Goal: Task Accomplishment & Management: Manage account settings

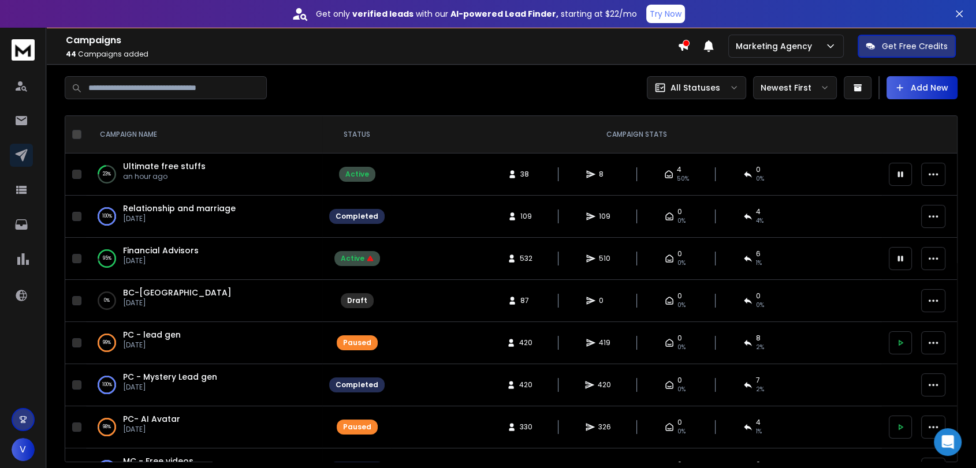
click at [389, 82] on div at bounding box center [288, 87] width 446 height 23
click at [313, 88] on div at bounding box center [288, 87] width 446 height 23
click at [412, 94] on div at bounding box center [288, 87] width 446 height 23
click at [381, 83] on div at bounding box center [288, 87] width 446 height 23
click at [177, 163] on span "Ultimate free stuffs" at bounding box center [164, 167] width 83 height 12
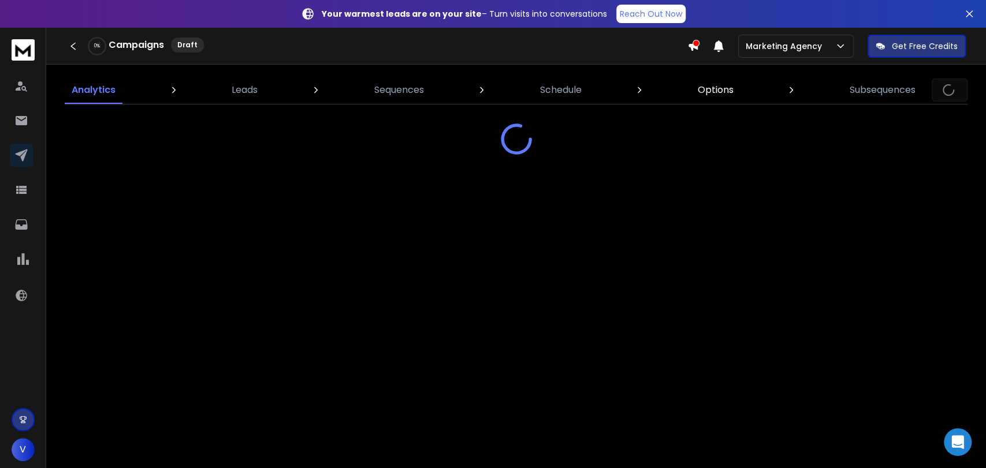
click at [707, 92] on div "Analytics Leads Sequences Schedule Options Subsequences" at bounding box center [516, 90] width 903 height 28
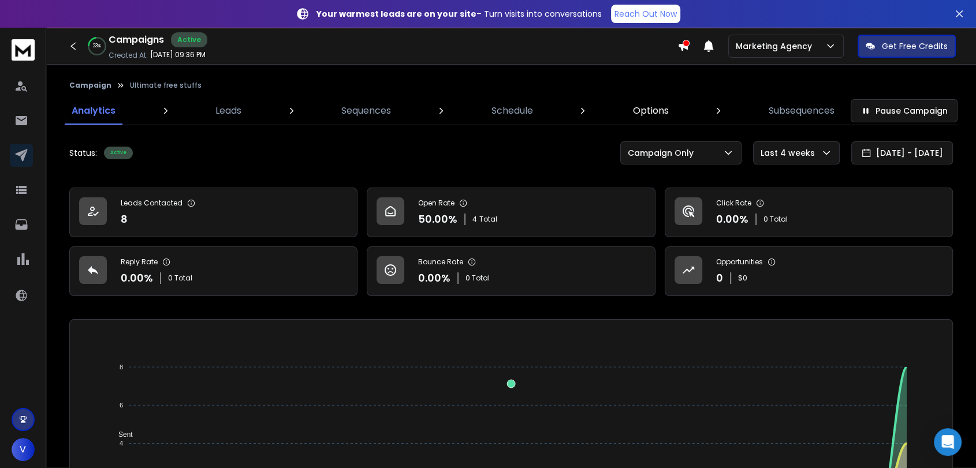
click at [660, 113] on p "Options" at bounding box center [651, 111] width 36 height 14
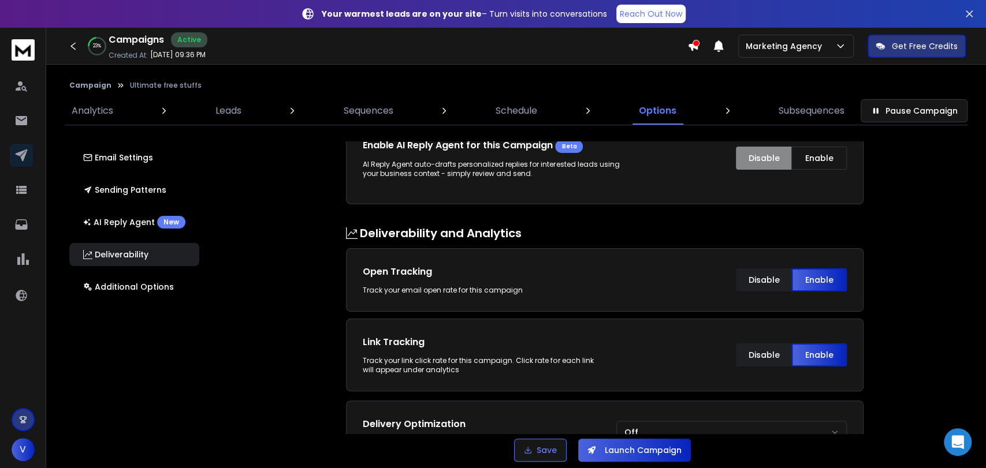
scroll to position [1091, 0]
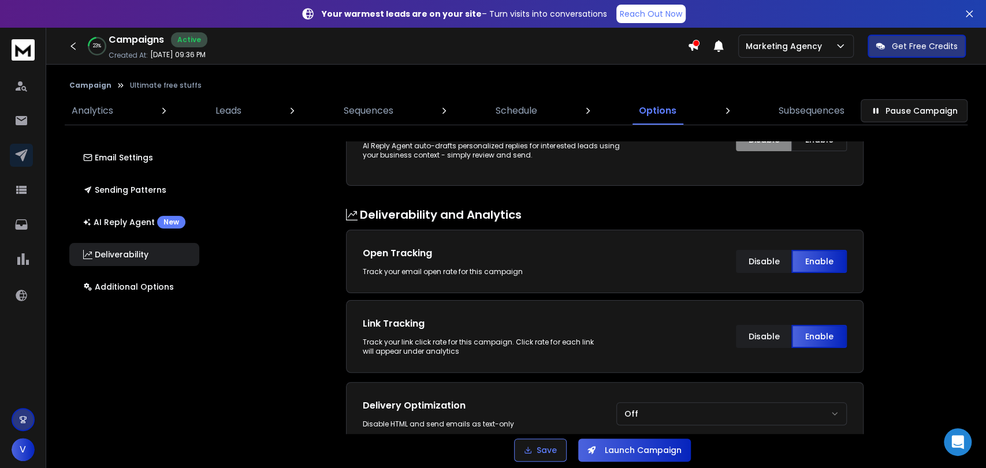
click at [742, 295] on div "Deliverability and Analytics Open Tracking Track your email open rate for this …" at bounding box center [605, 290] width 518 height 166
click at [695, 294] on div "Deliverability and Analytics Open Tracking Track your email open rate for this …" at bounding box center [605, 290] width 518 height 166
click at [752, 257] on button "Disable" at bounding box center [763, 261] width 55 height 23
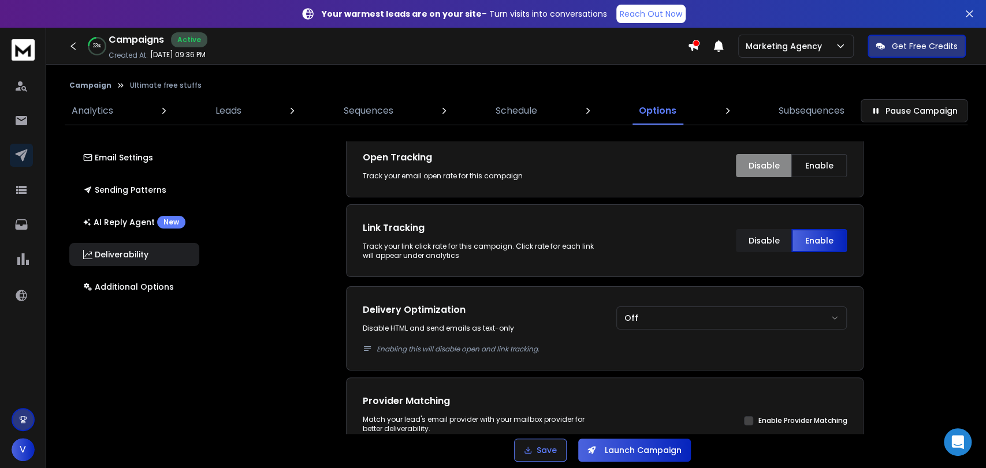
scroll to position [1219, 0]
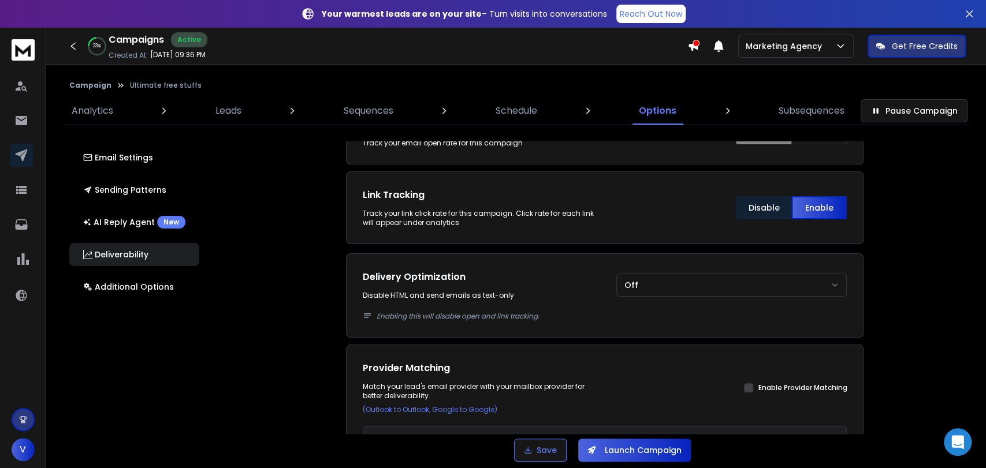
click at [753, 214] on button "Disable" at bounding box center [763, 207] width 55 height 23
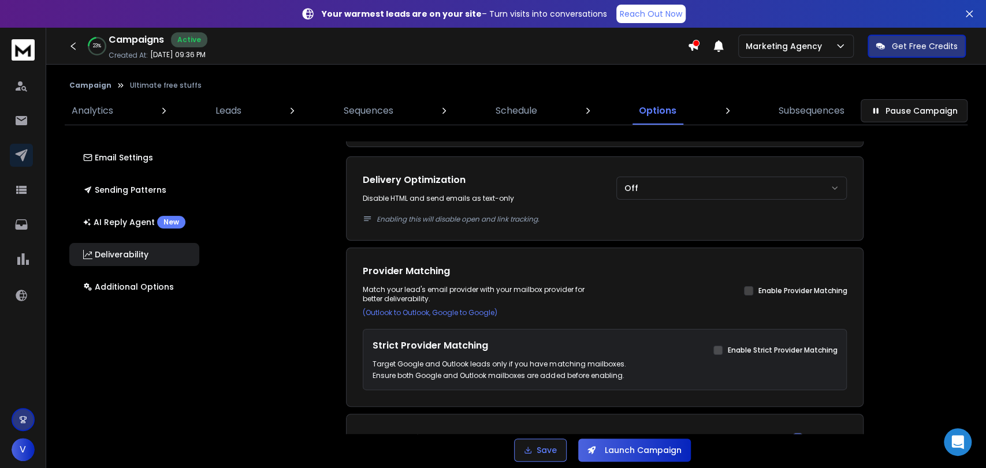
scroll to position [1348, 0]
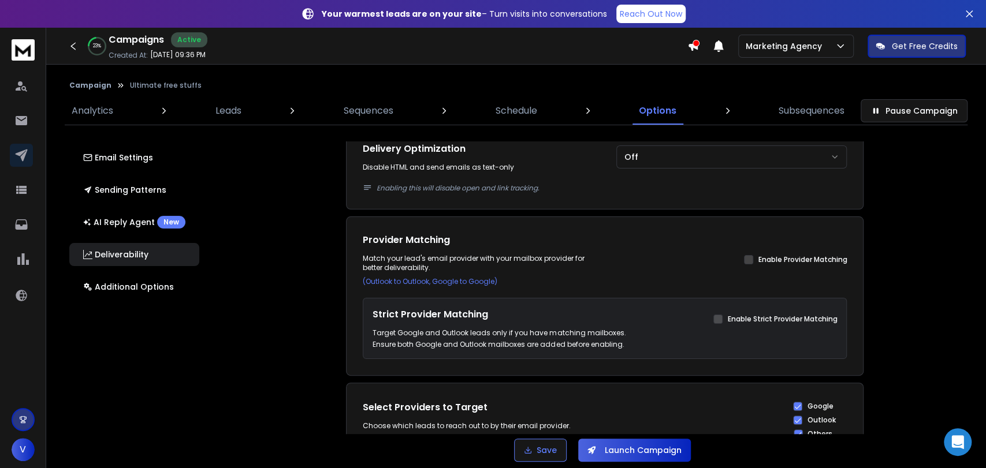
click at [675, 155] on button "Off" at bounding box center [731, 157] width 230 height 23
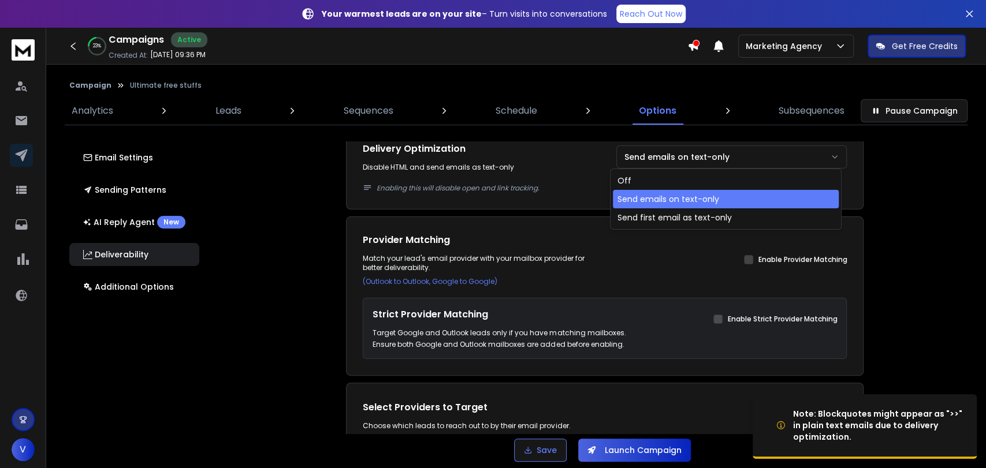
click at [652, 158] on button "Send emails on text-only" at bounding box center [731, 157] width 230 height 23
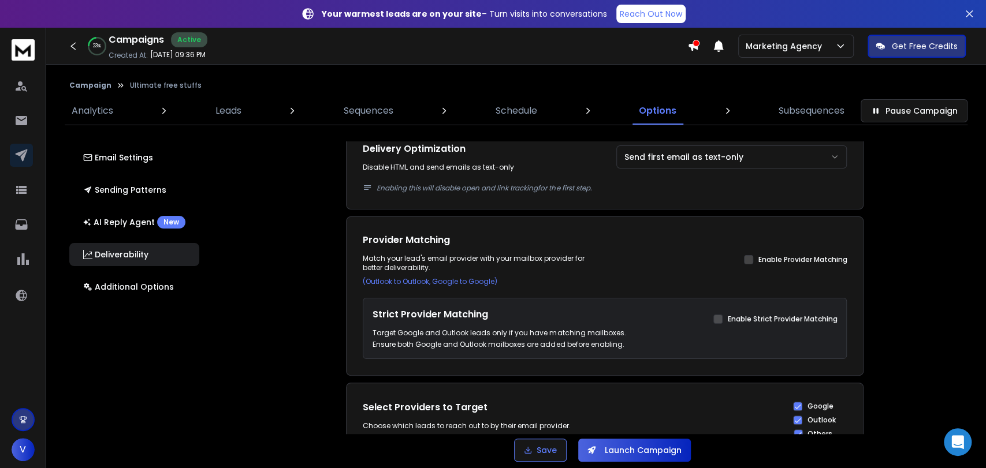
click at [661, 159] on button "Send first email as text-only" at bounding box center [731, 157] width 230 height 23
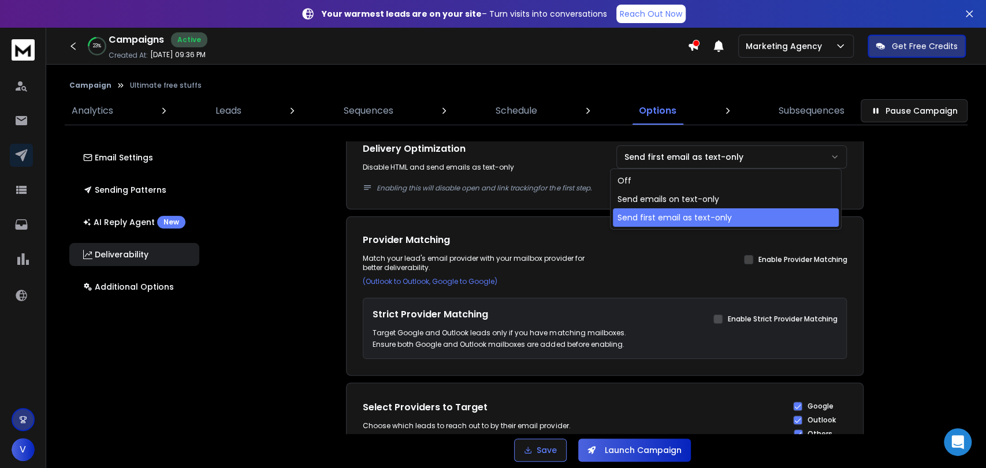
select select "*"
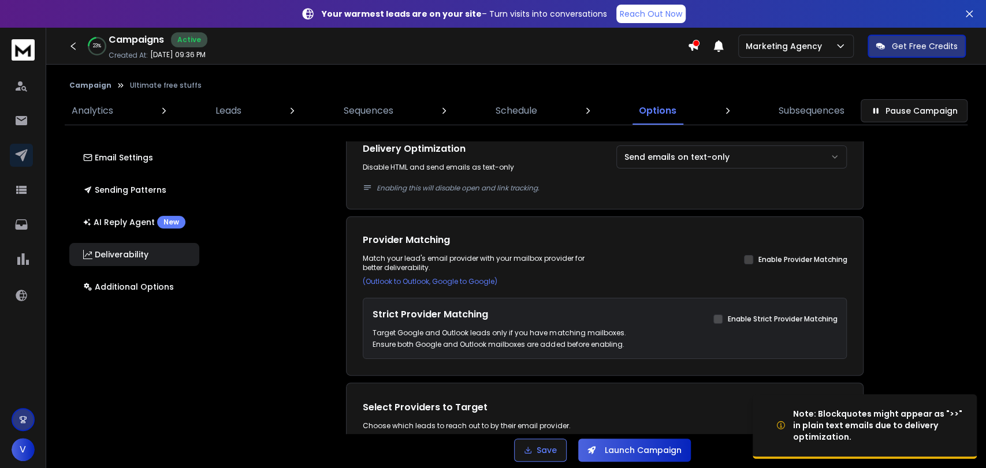
click at [661, 159] on button "Send emails on text-only" at bounding box center [731, 157] width 230 height 23
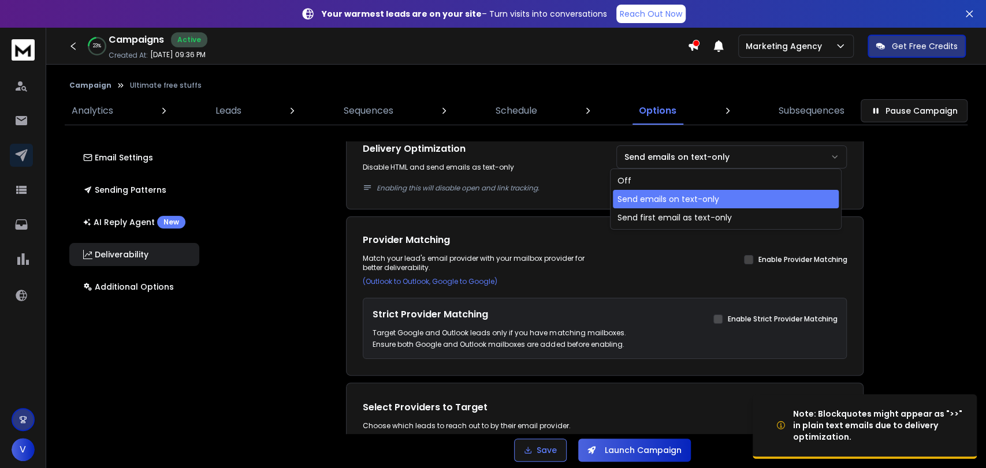
click at [588, 204] on div "**********" at bounding box center [605, 167] width 518 height 84
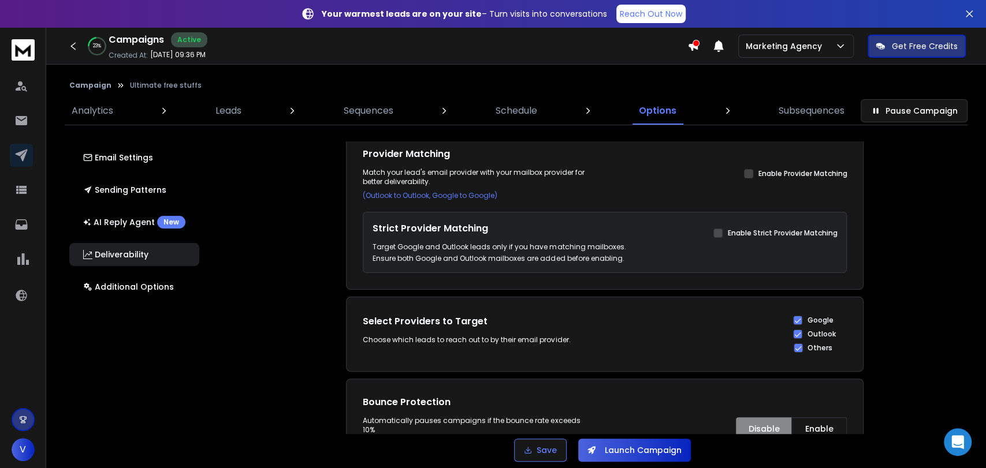
scroll to position [1412, 0]
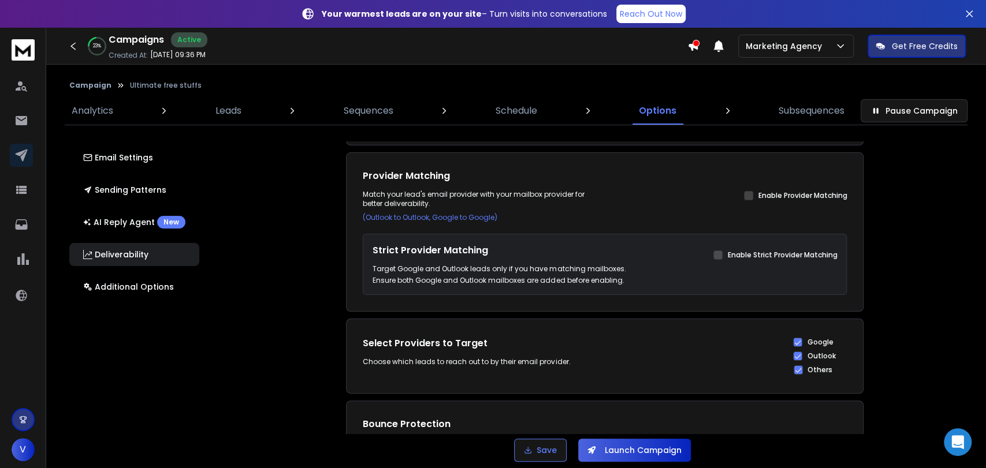
click at [744, 195] on button "Enable Provider Matching" at bounding box center [748, 195] width 9 height 9
click at [640, 212] on div "Provider Matching Match your lead's email provider with your mailbox provider f…" at bounding box center [605, 195] width 484 height 53
click at [610, 215] on div "Provider Matching Match your lead's email provider with your mailbox provider f…" at bounding box center [605, 195] width 484 height 53
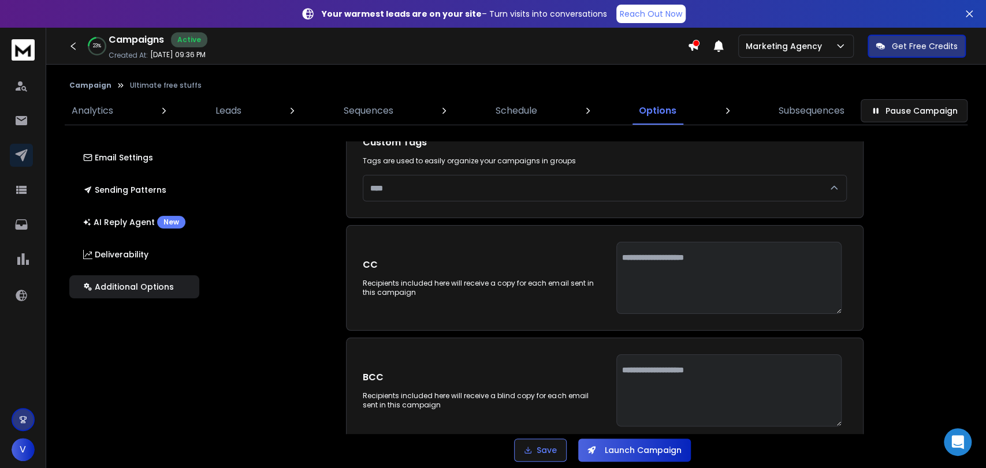
scroll to position [2141, 0]
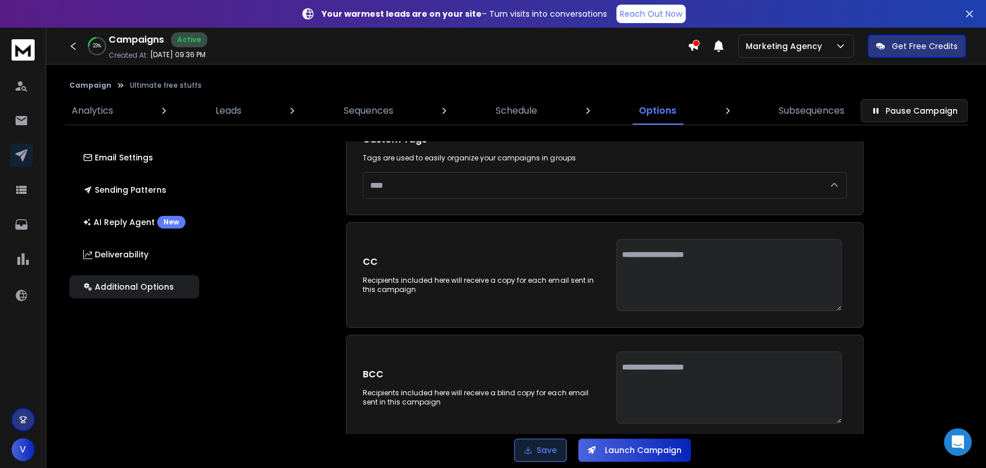
click at [531, 447] on icon "submit" at bounding box center [528, 450] width 8 height 8
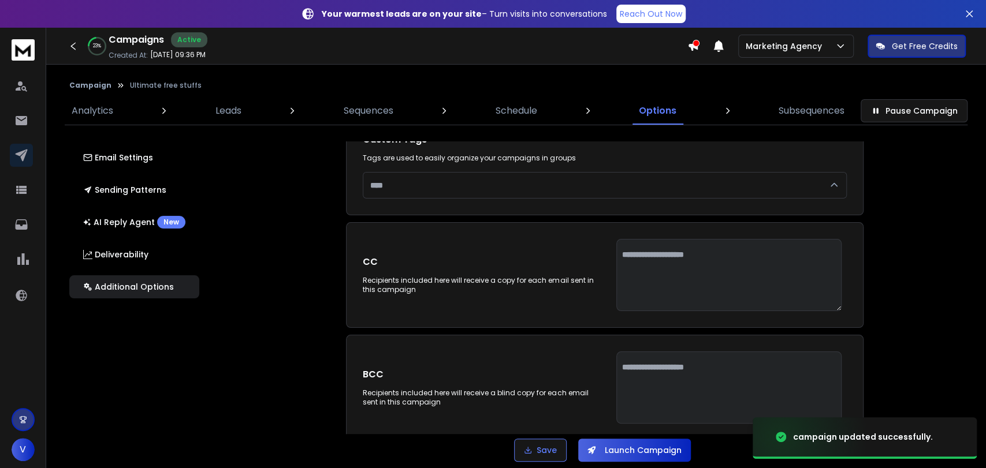
click at [630, 449] on button "Launch Campaign" at bounding box center [634, 450] width 113 height 23
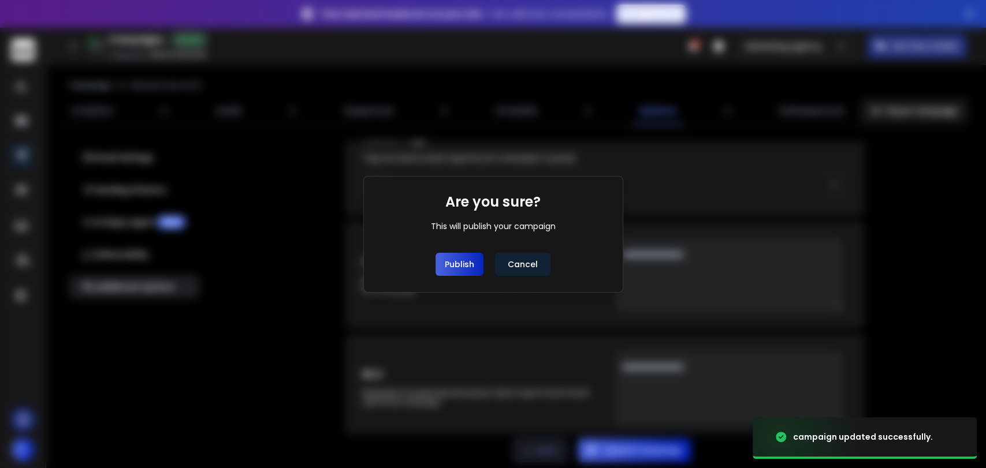
click at [466, 255] on button "Publish" at bounding box center [460, 264] width 48 height 23
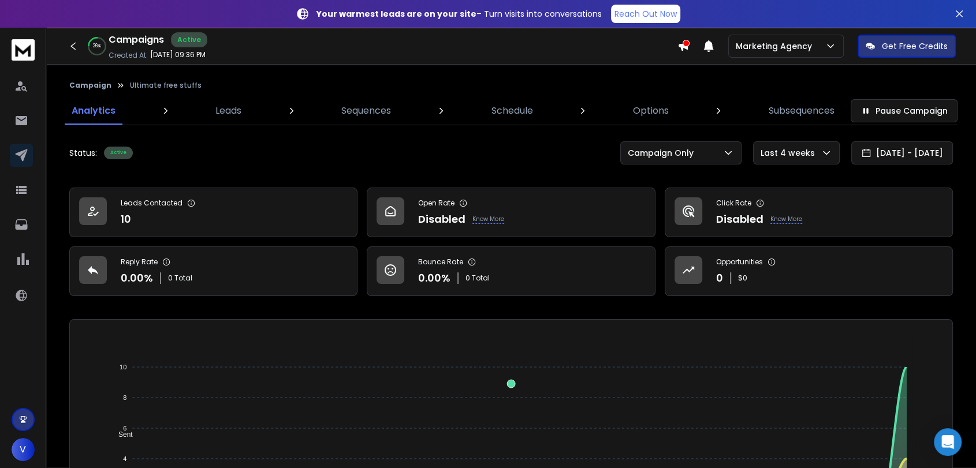
click at [256, 163] on div "Status: Active Pause Campaign Campaign Only Last 4 weeks 21 Jul 2025 - 18 Aug 2…" at bounding box center [511, 153] width 884 height 23
click at [340, 162] on div "Status: Active Pause Campaign Campaign Only Last 4 weeks 21 Jul 2025 - 18 Aug 2…" at bounding box center [511, 153] width 884 height 23
click at [429, 157] on div "Status: Active Pause Campaign Campaign Only Last 4 weeks 21 Jul 2025 - 18 Aug 2…" at bounding box center [511, 153] width 884 height 23
click at [456, 158] on div "Status: Active Pause Campaign Campaign Only Last 4 weeks 21 Jul 2025 - 18 Aug 2…" at bounding box center [511, 153] width 884 height 23
